Goal: Task Accomplishment & Management: Manage account settings

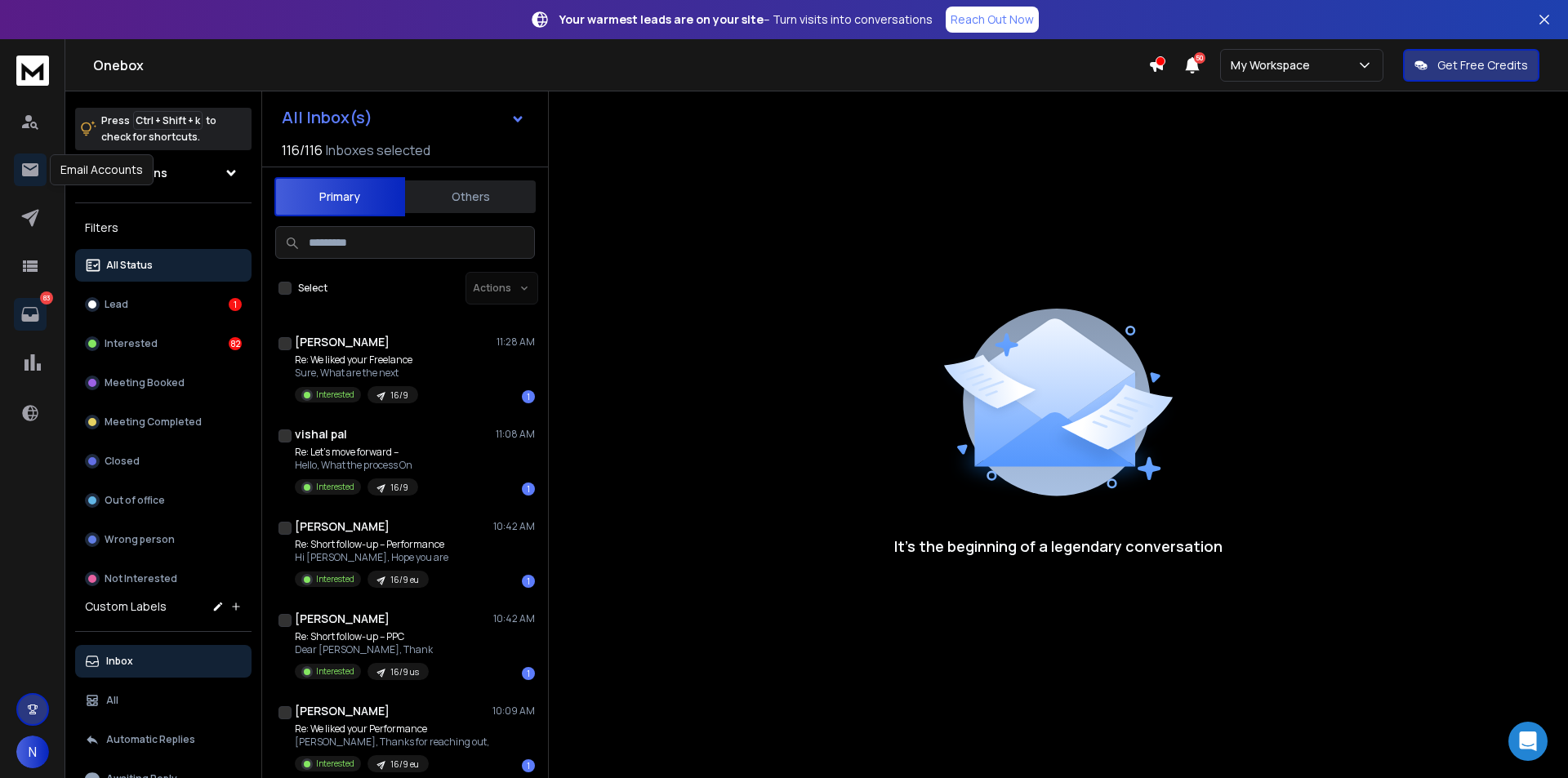
click at [31, 168] on icon at bounding box center [30, 170] width 16 height 13
